Goal: Communication & Community: Answer question/provide support

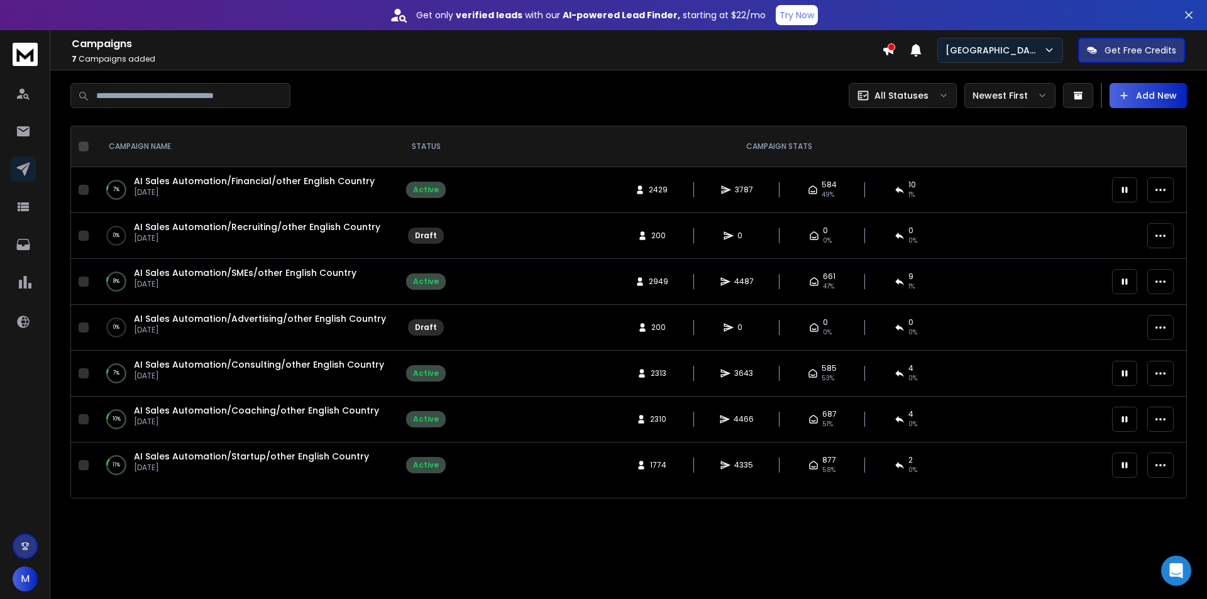
click at [1052, 52] on icon "button" at bounding box center [1048, 50] width 11 height 13
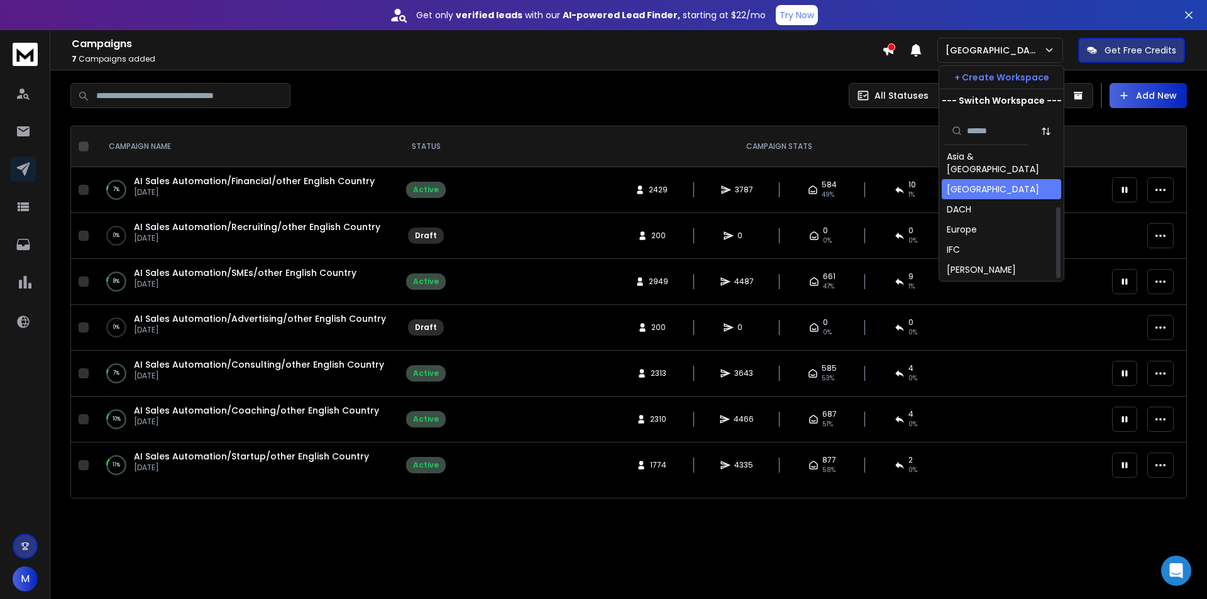
scroll to position [96, 0]
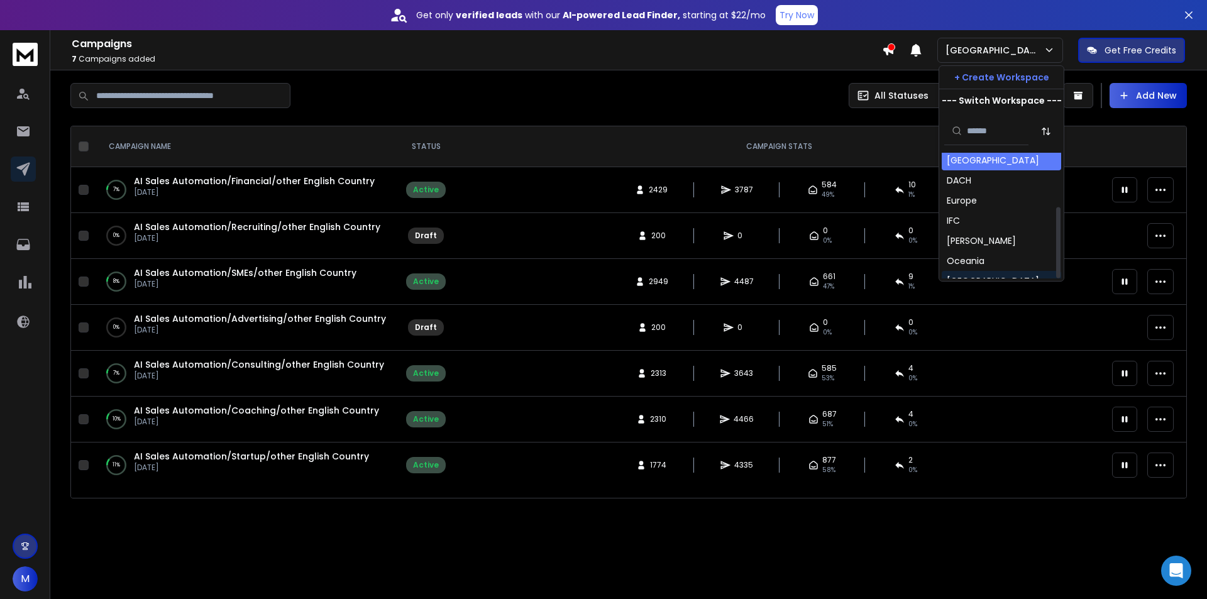
click at [960, 275] on div "[GEOGRAPHIC_DATA]" at bounding box center [993, 281] width 92 height 13
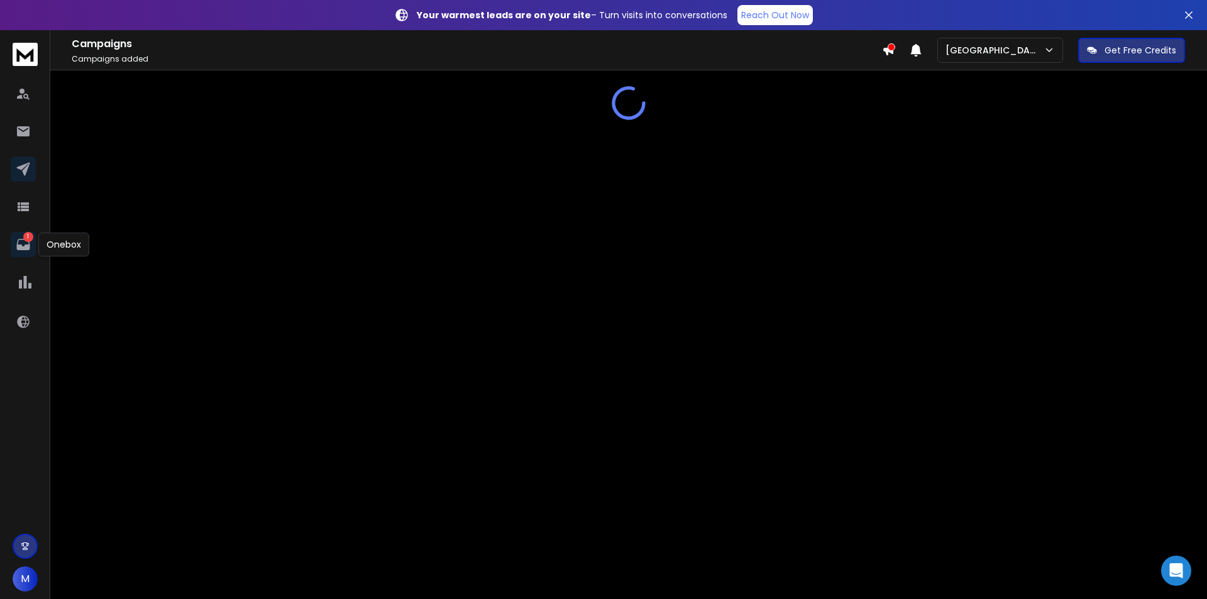
click at [27, 242] on p "1" at bounding box center [28, 237] width 10 height 10
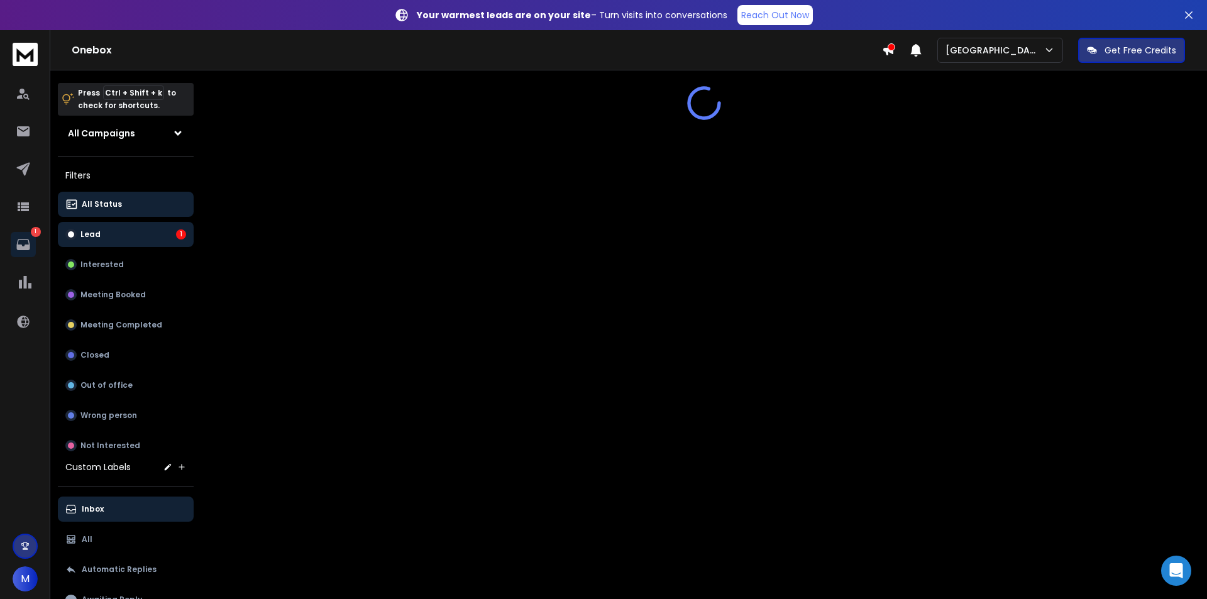
click at [104, 233] on button "Lead 1" at bounding box center [126, 234] width 136 height 25
click at [127, 234] on button "Lead 1" at bounding box center [126, 234] width 136 height 25
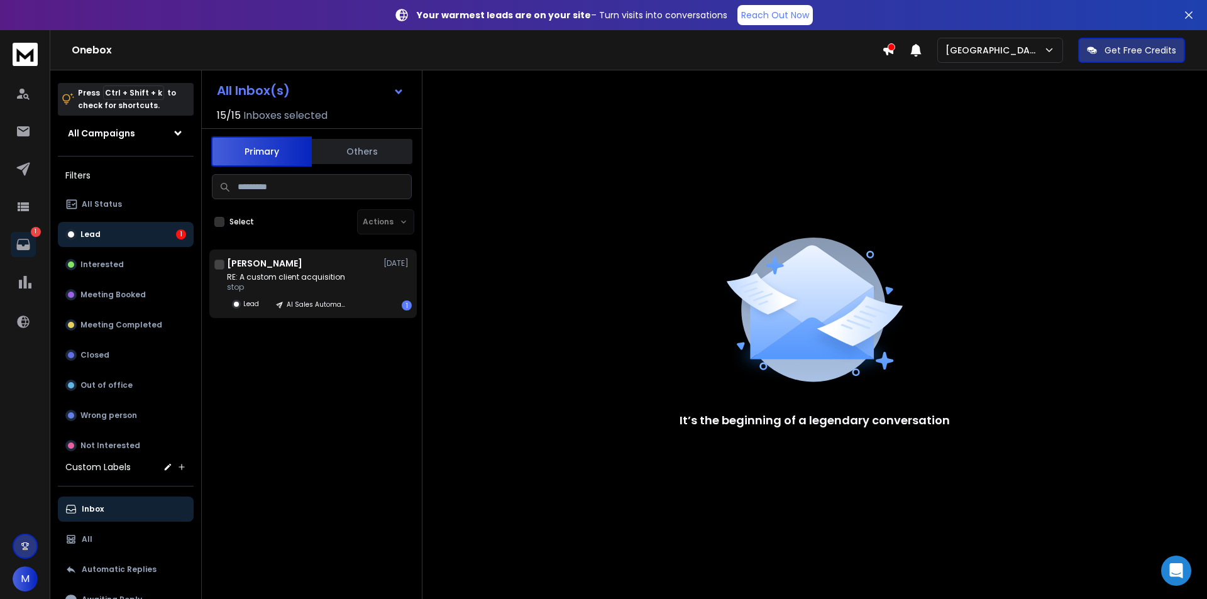
click at [361, 282] on div "RE: A custom client acquisition stop Lead AI Sales Automation/Financial/US- Fin…" at bounding box center [319, 291] width 185 height 38
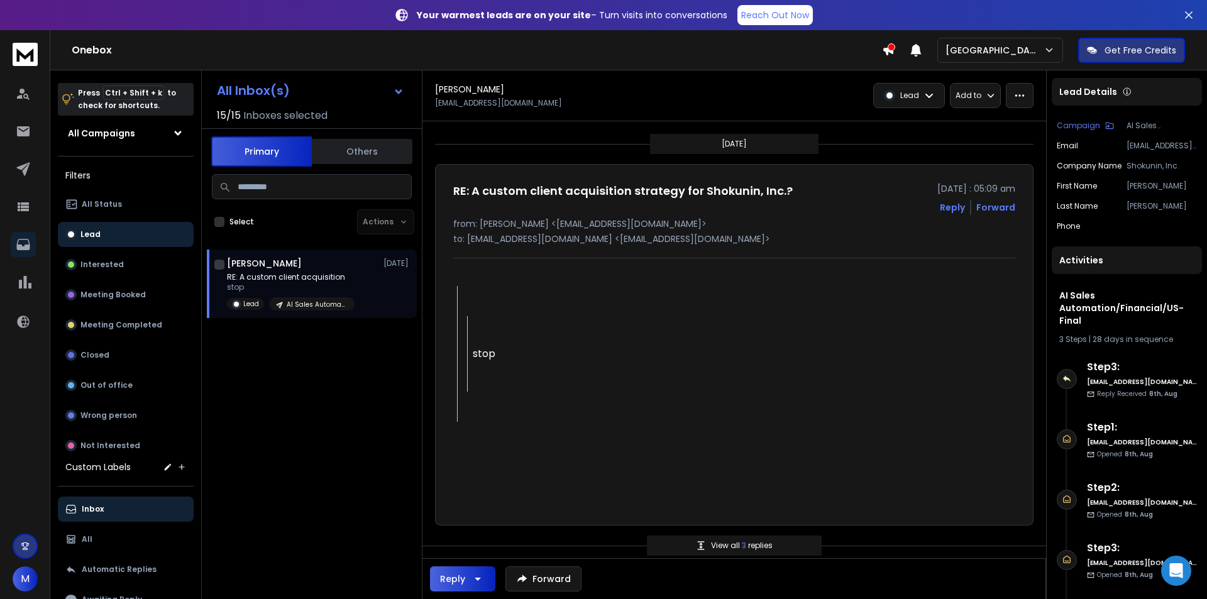
click at [242, 300] on div "Lead" at bounding box center [245, 304] width 37 height 12
click at [932, 93] on icon at bounding box center [929, 96] width 10 height 10
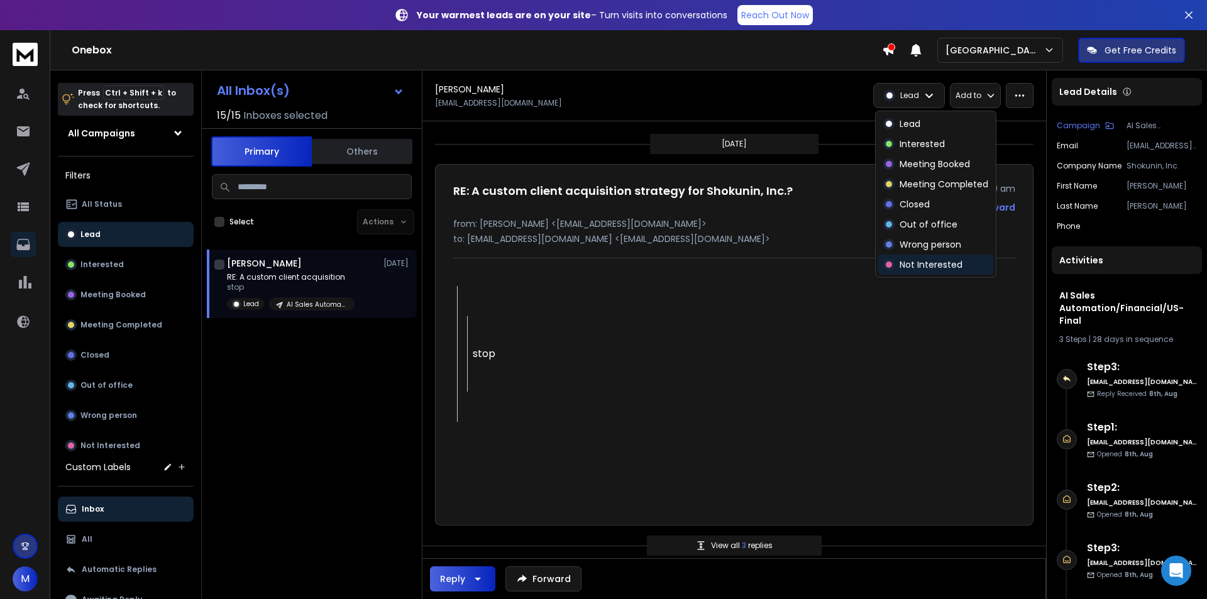
click at [888, 266] on span at bounding box center [888, 264] width 11 height 11
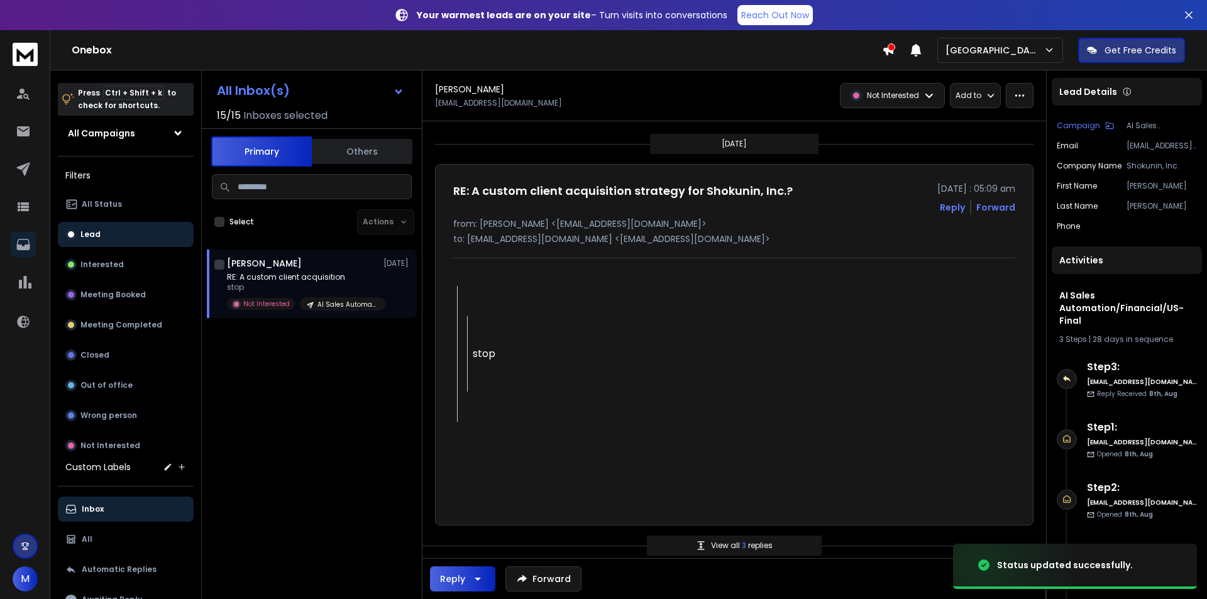
click at [384, 351] on div "Marcelo Bermudez 08 Aug RE: A custom client acquisition stop Not Interested AI …" at bounding box center [312, 349] width 220 height 204
